Goal: Task Accomplishment & Management: Manage account settings

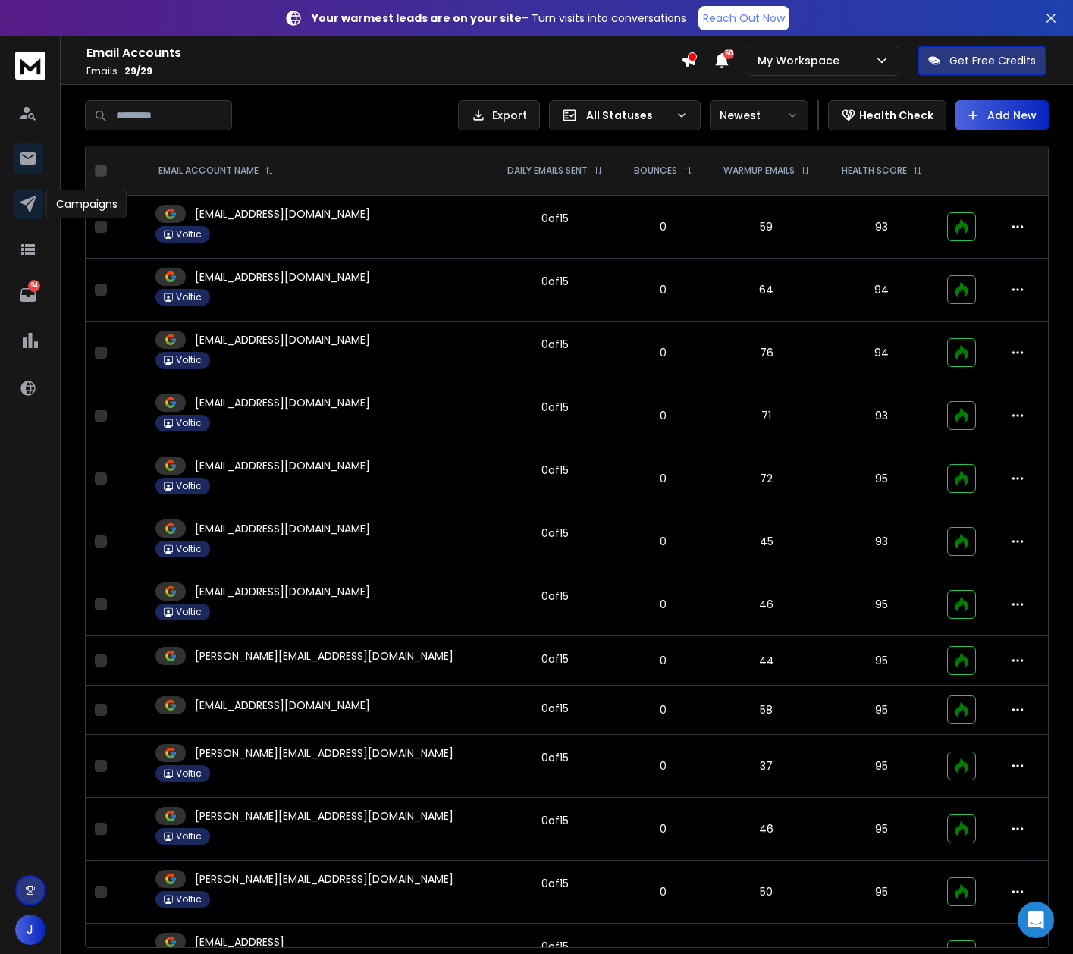
click at [33, 206] on icon at bounding box center [28, 204] width 18 height 18
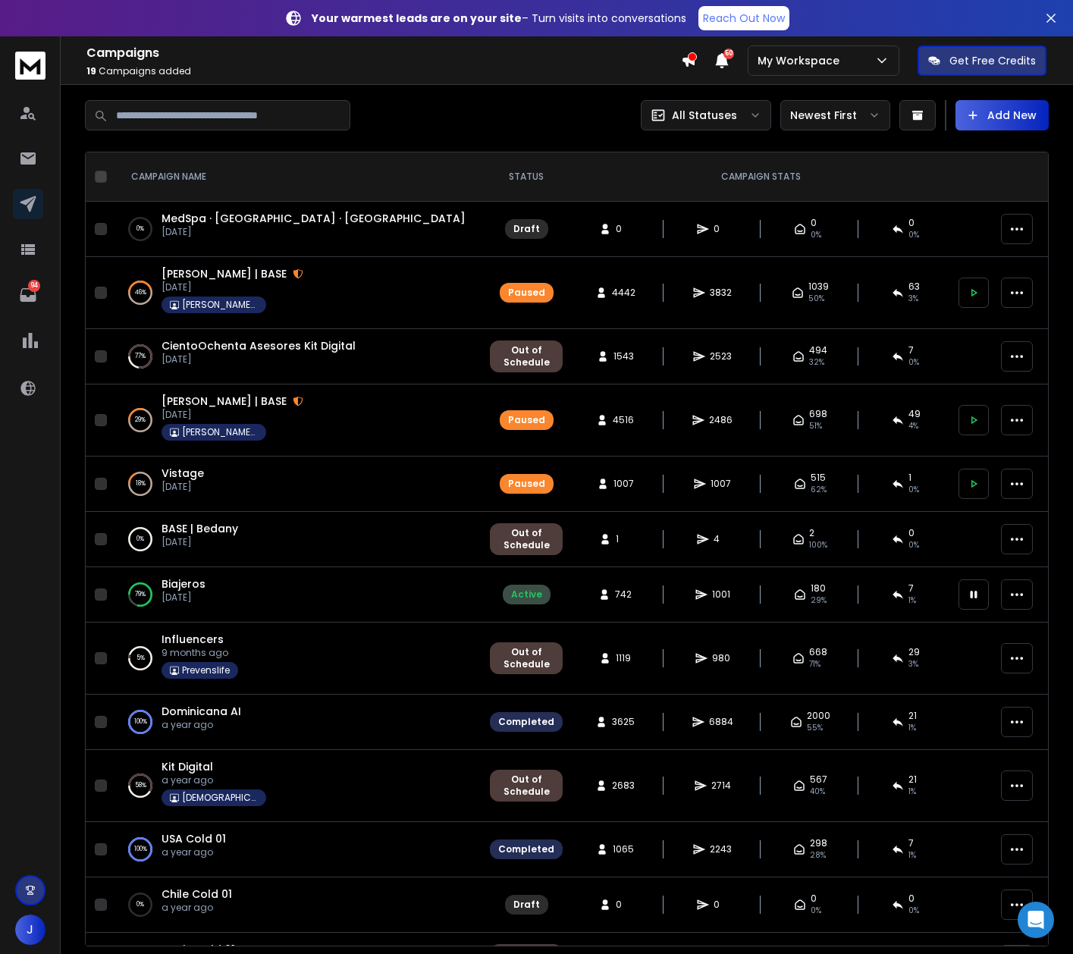
click at [102, 419] on button "button" at bounding box center [101, 420] width 12 height 12
click at [105, 288] on button "button" at bounding box center [101, 293] width 12 height 12
click at [967, 295] on icon at bounding box center [974, 293] width 14 height 14
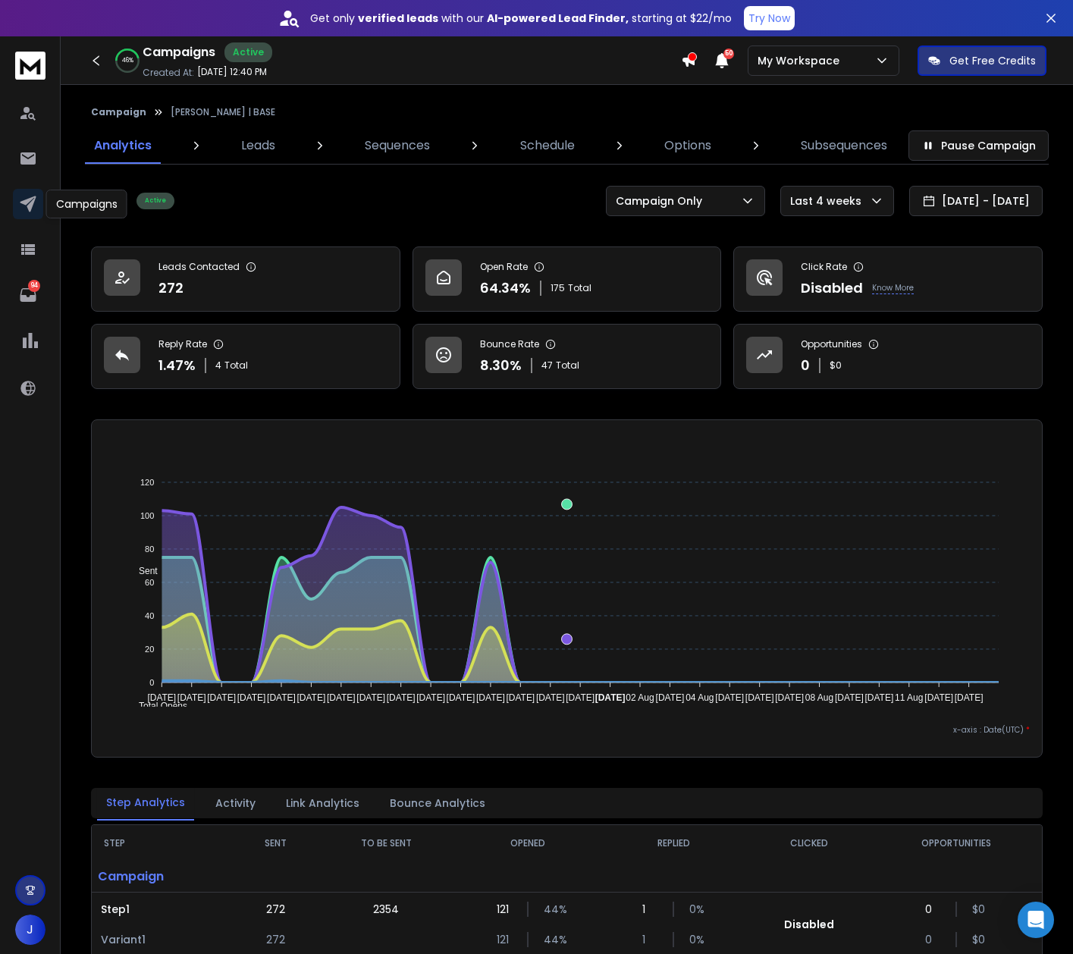
click at [31, 201] on icon at bounding box center [28, 204] width 16 height 16
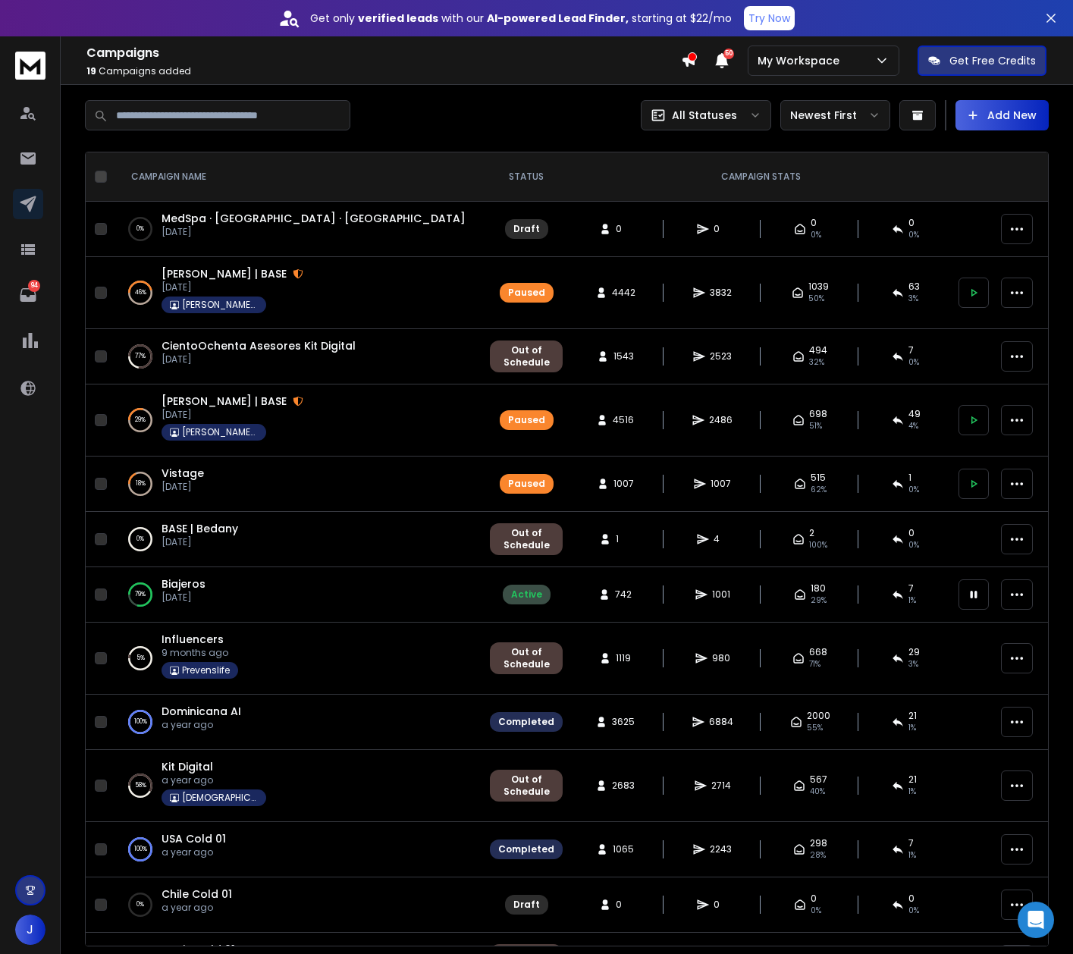
click at [967, 420] on icon at bounding box center [974, 420] width 14 height 14
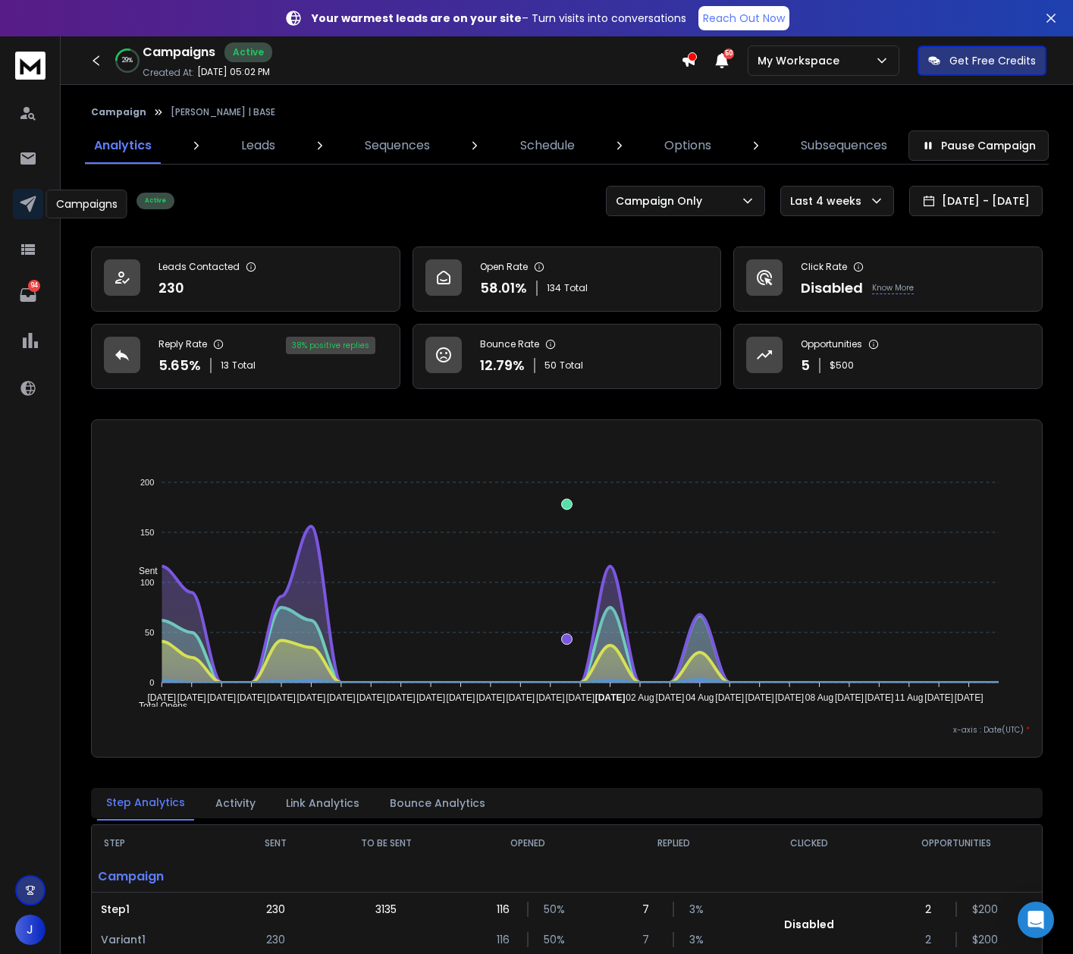
click at [21, 207] on icon at bounding box center [28, 204] width 18 height 18
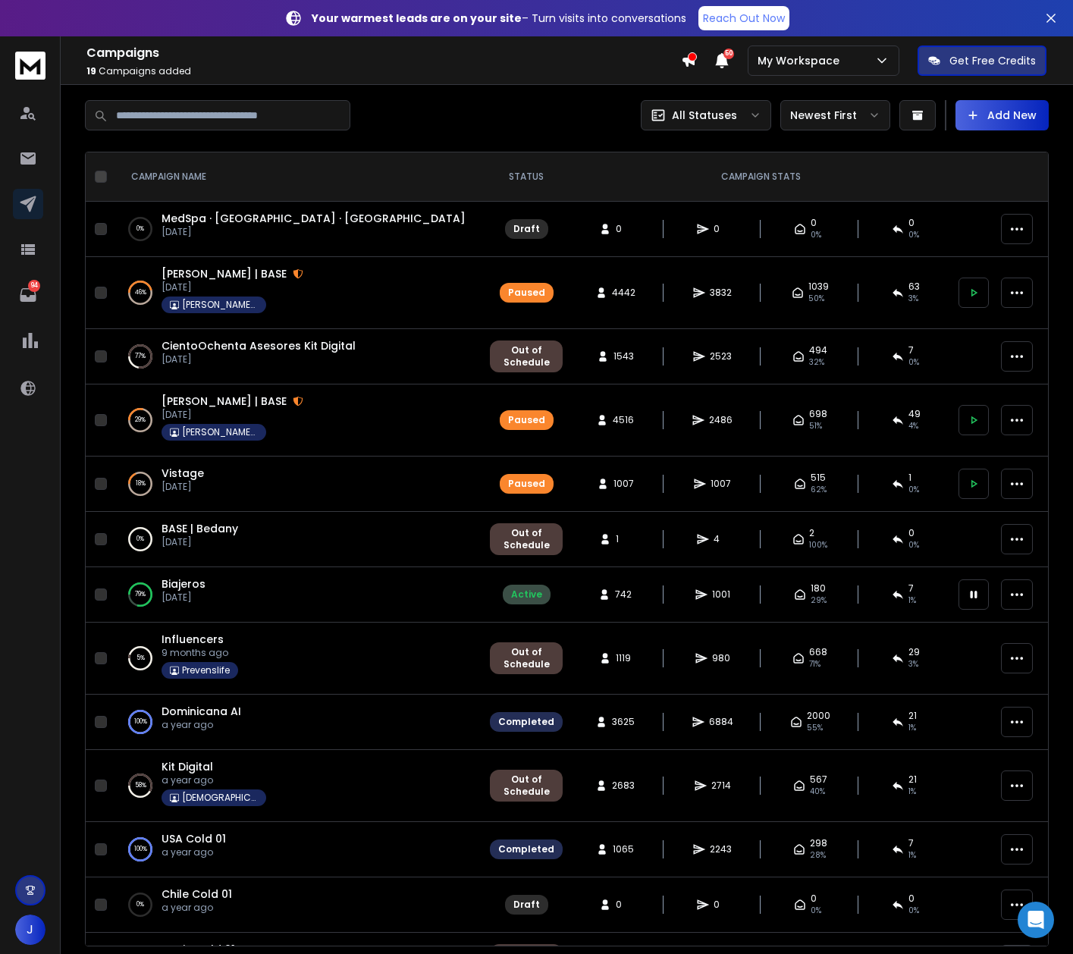
click at [1017, 487] on button "button" at bounding box center [1017, 484] width 32 height 30
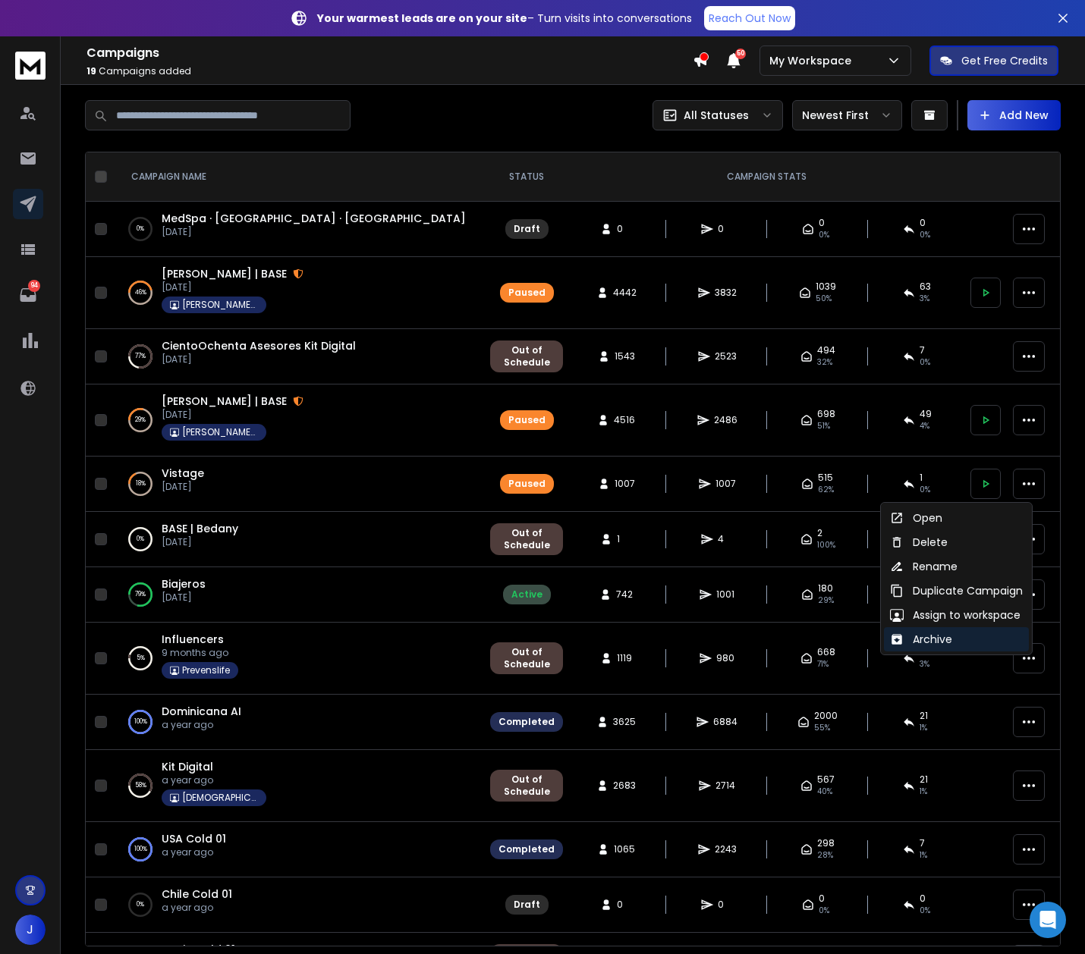
click at [941, 637] on div "Archive" at bounding box center [921, 639] width 62 height 15
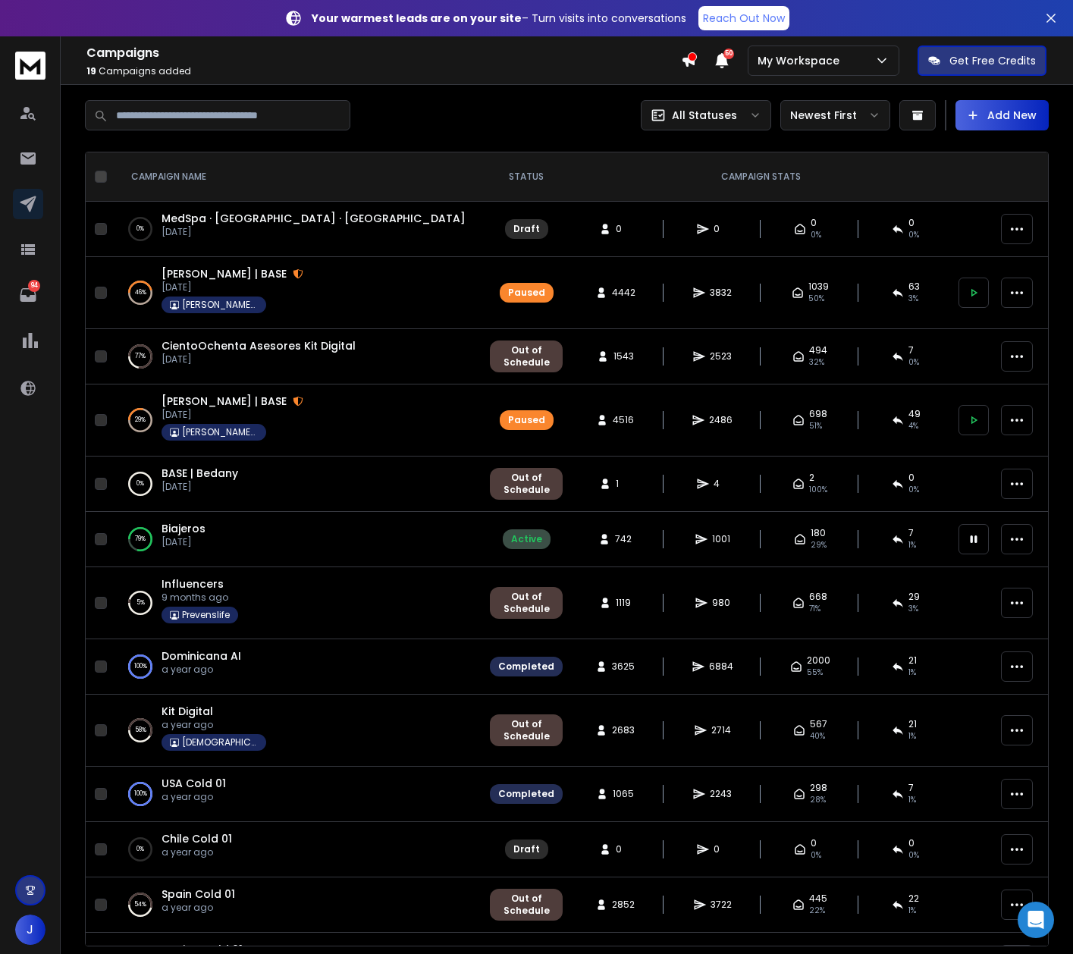
click at [1003, 238] on button "button" at bounding box center [1017, 229] width 32 height 30
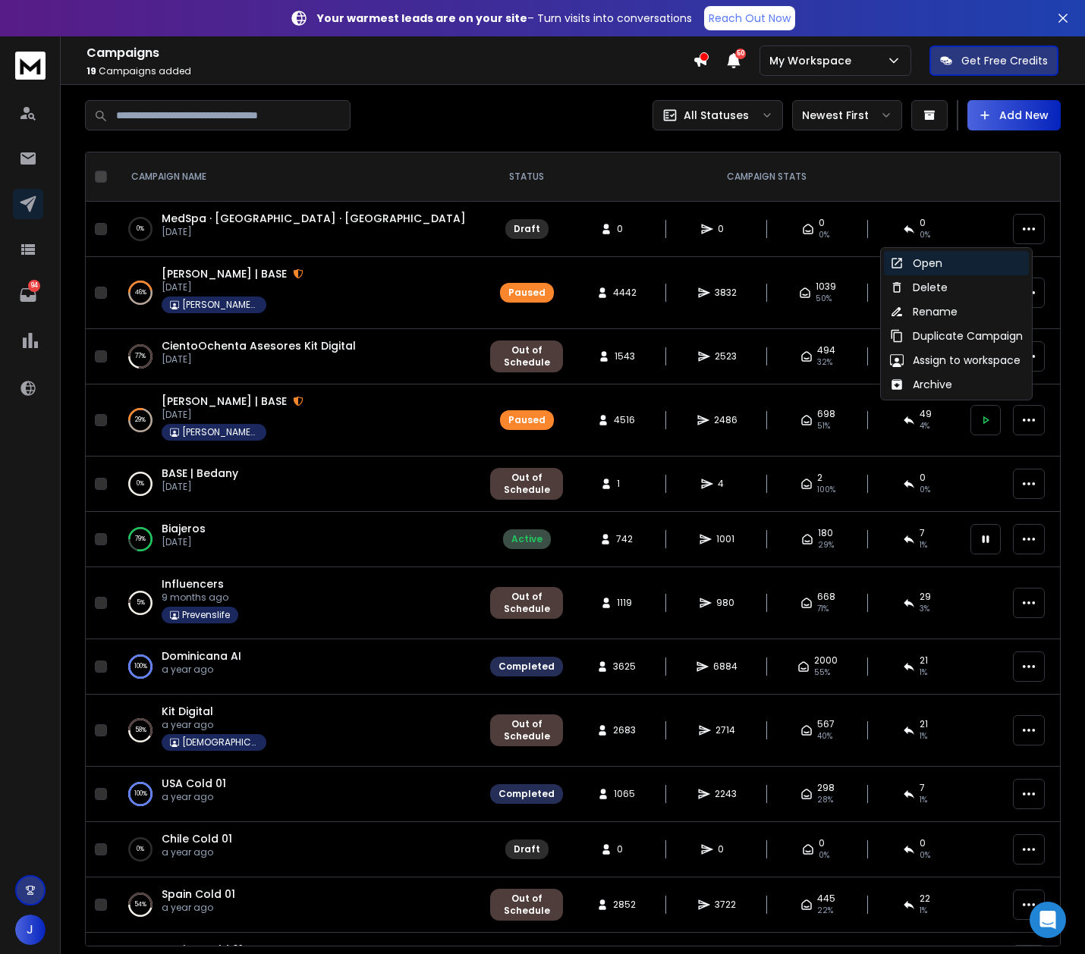
click at [943, 226] on tr "0 % MedSpa · Agendia · México 2 months ago Draft 0 0 0 0% 0 0%" at bounding box center [573, 229] width 974 height 55
